Goal: Information Seeking & Learning: Check status

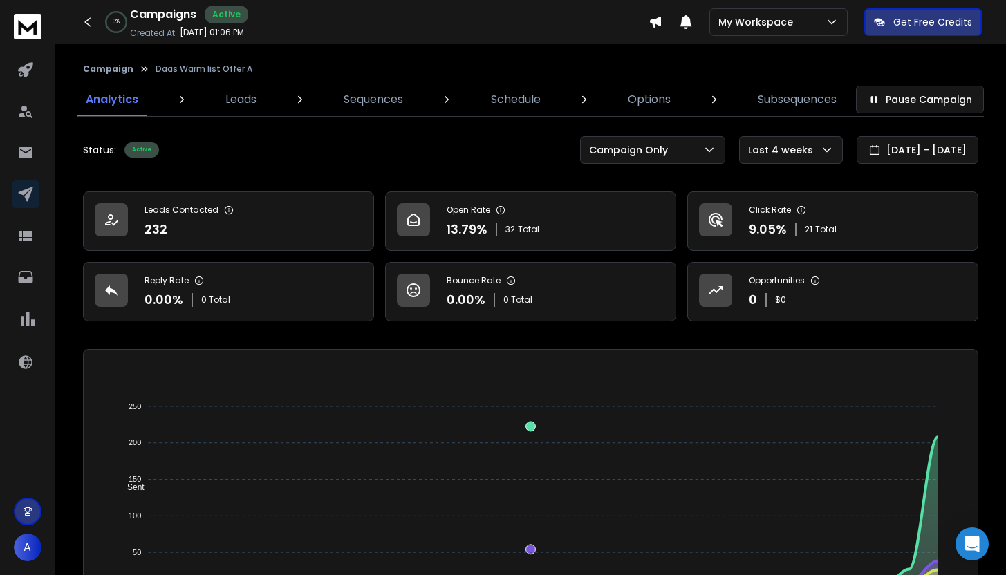
scroll to position [348, 0]
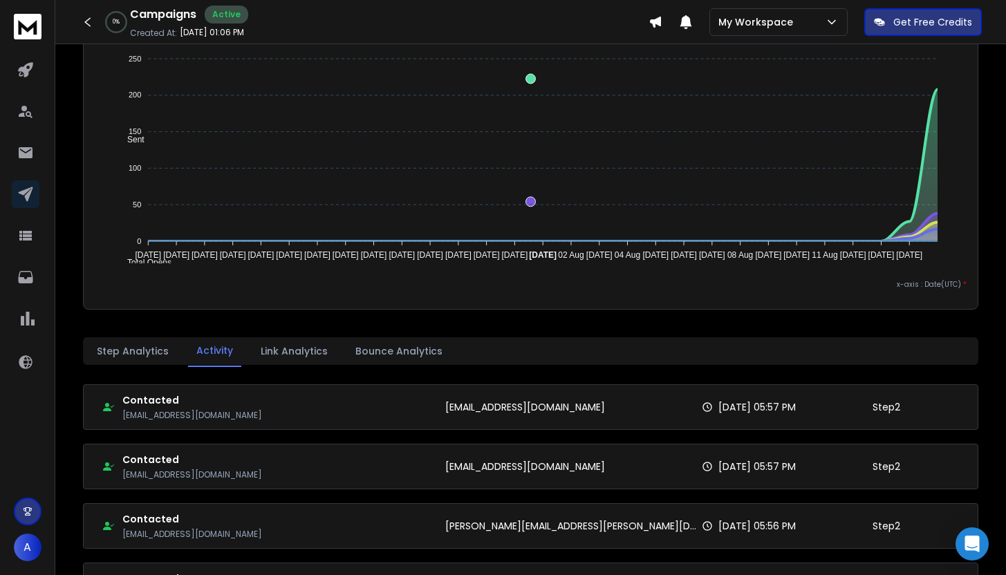
click at [212, 357] on button "Activity" at bounding box center [214, 351] width 53 height 32
click at [287, 355] on button "Link Analytics" at bounding box center [294, 351] width 84 height 30
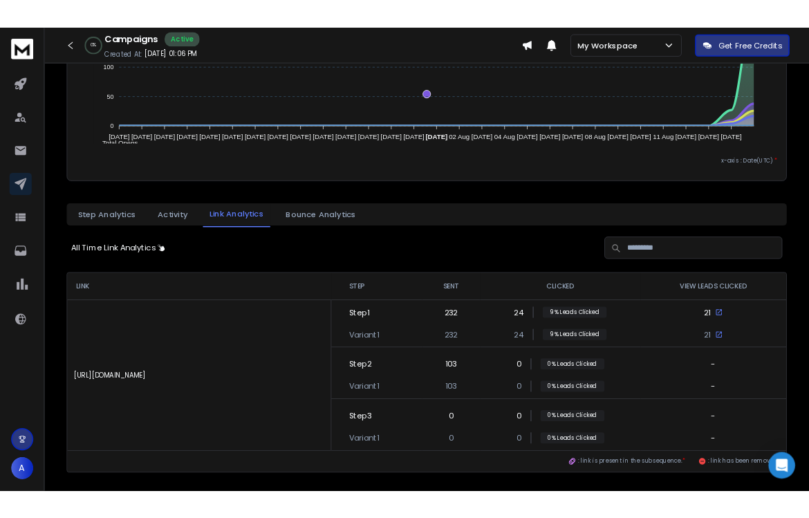
scroll to position [0, 0]
